Goal: Task Accomplishment & Management: Manage account settings

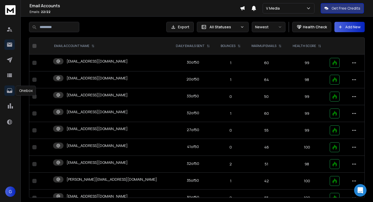
click at [10, 89] on icon at bounding box center [9, 90] width 6 height 6
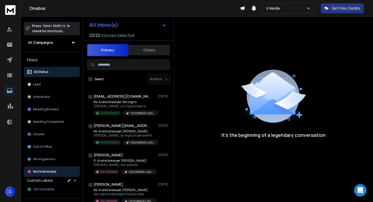
click at [39, 172] on p "Not Interested" at bounding box center [44, 171] width 23 height 4
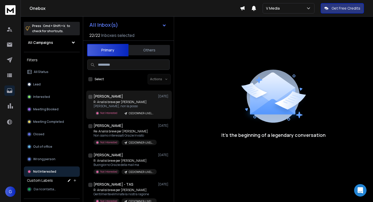
click at [137, 98] on div "[PERSON_NAME] [DATE]" at bounding box center [132, 96] width 76 height 5
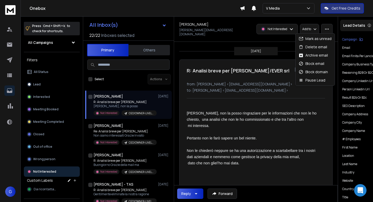
click at [329, 27] on icon "button" at bounding box center [327, 29] width 5 height 5
click at [314, 73] on div "Block domain" at bounding box center [313, 71] width 29 height 5
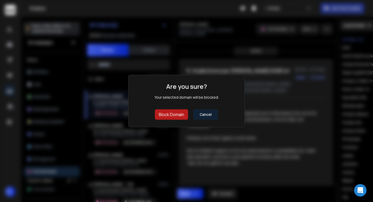
click at [173, 115] on button "Block Domain" at bounding box center [171, 114] width 33 height 10
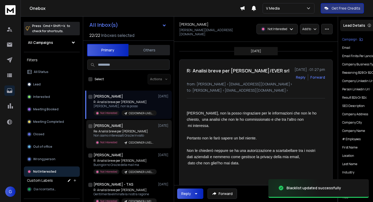
click at [154, 132] on p "Re: Analisi breve per [PERSON_NAME]" at bounding box center [125, 131] width 62 height 4
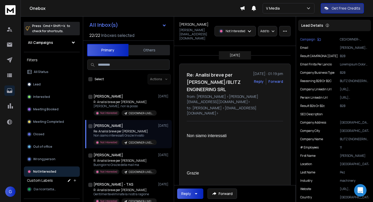
scroll to position [21, 0]
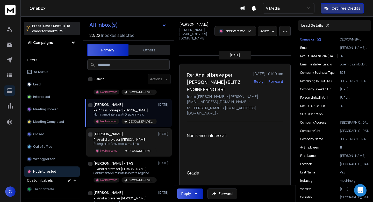
click at [151, 143] on p "Buongiorno Grazie della mail ma" at bounding box center [125, 143] width 62 height 4
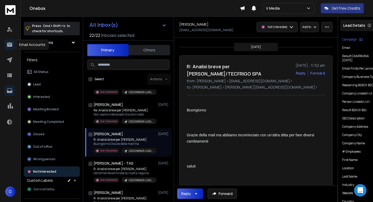
click at [8, 44] on icon at bounding box center [9, 44] width 6 height 6
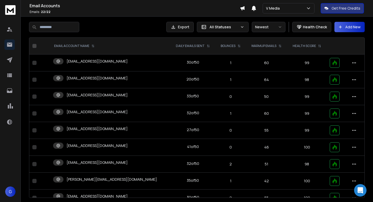
click at [332, 115] on icon at bounding box center [334, 113] width 5 height 5
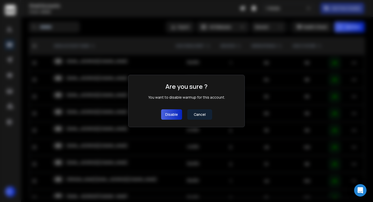
click at [205, 114] on button "Cancel" at bounding box center [199, 114] width 25 height 10
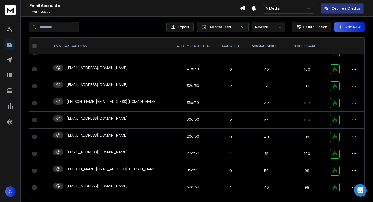
scroll to position [87, 0]
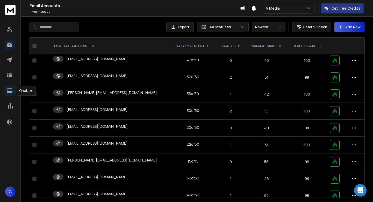
click at [12, 94] on link at bounding box center [9, 90] width 10 height 10
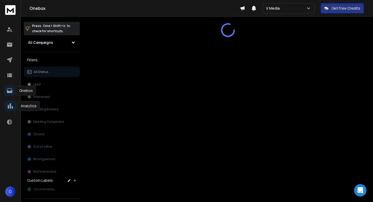
click at [10, 105] on icon at bounding box center [10, 105] width 5 height 5
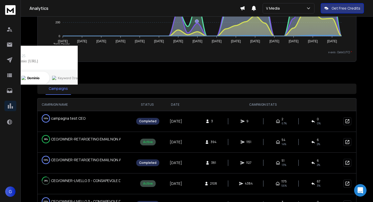
scroll to position [195, 0]
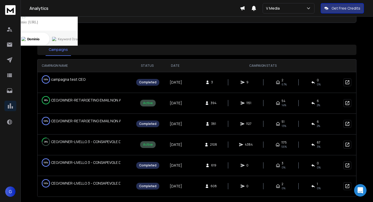
click at [91, 137] on td "28 % CEO/OWNER-LIVELLO 3 - CONSAPEVOLE DEL PROBLEMA-PERSONALIZZAZIONI TARGET A-…" at bounding box center [79, 141] width 83 height 15
click at [89, 142] on td "28 % CEO/OWNER-LIVELLO 3 - CONSAPEVOLE DEL PROBLEMA-PERSONALIZZAZIONI TARGET A-…" at bounding box center [79, 141] width 83 height 15
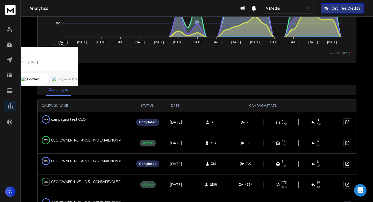
scroll to position [57, 0]
